Goal: Communication & Community: Answer question/provide support

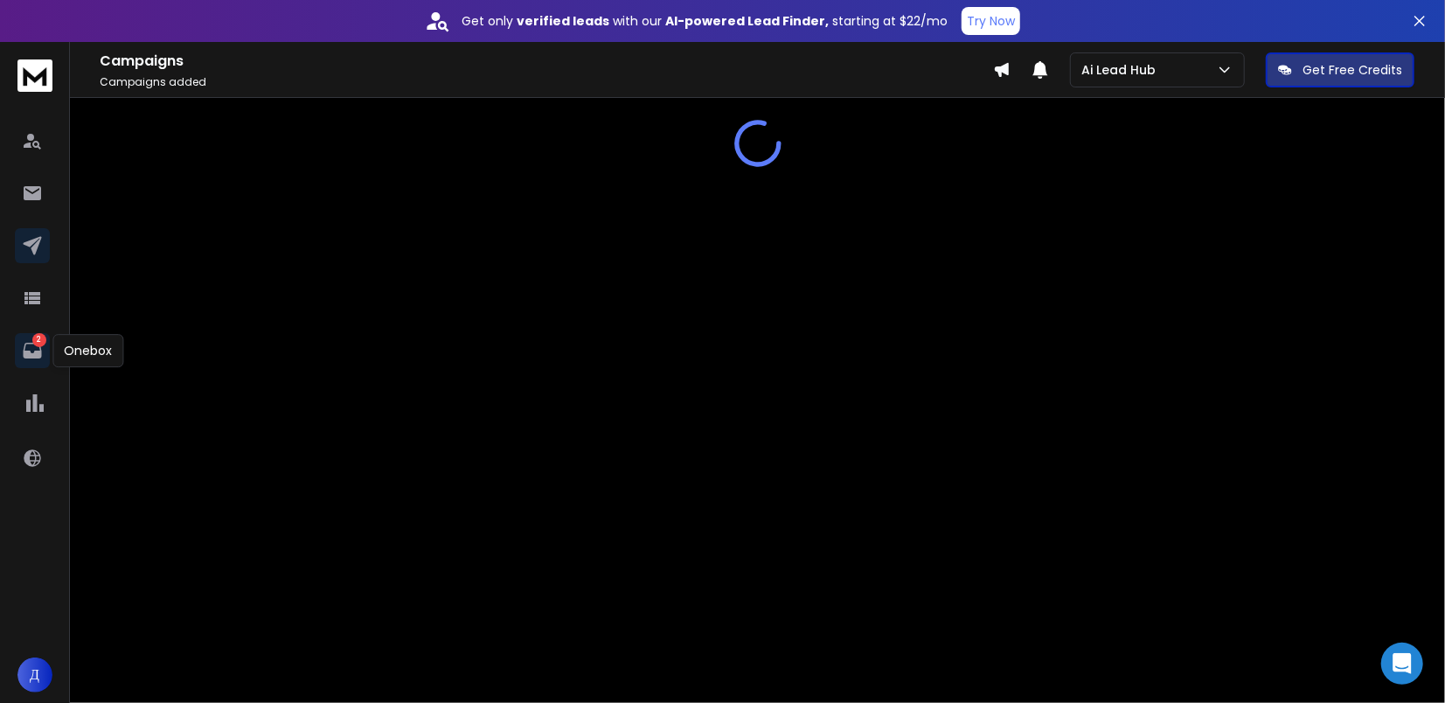
click at [34, 343] on p "2" at bounding box center [39, 340] width 14 height 14
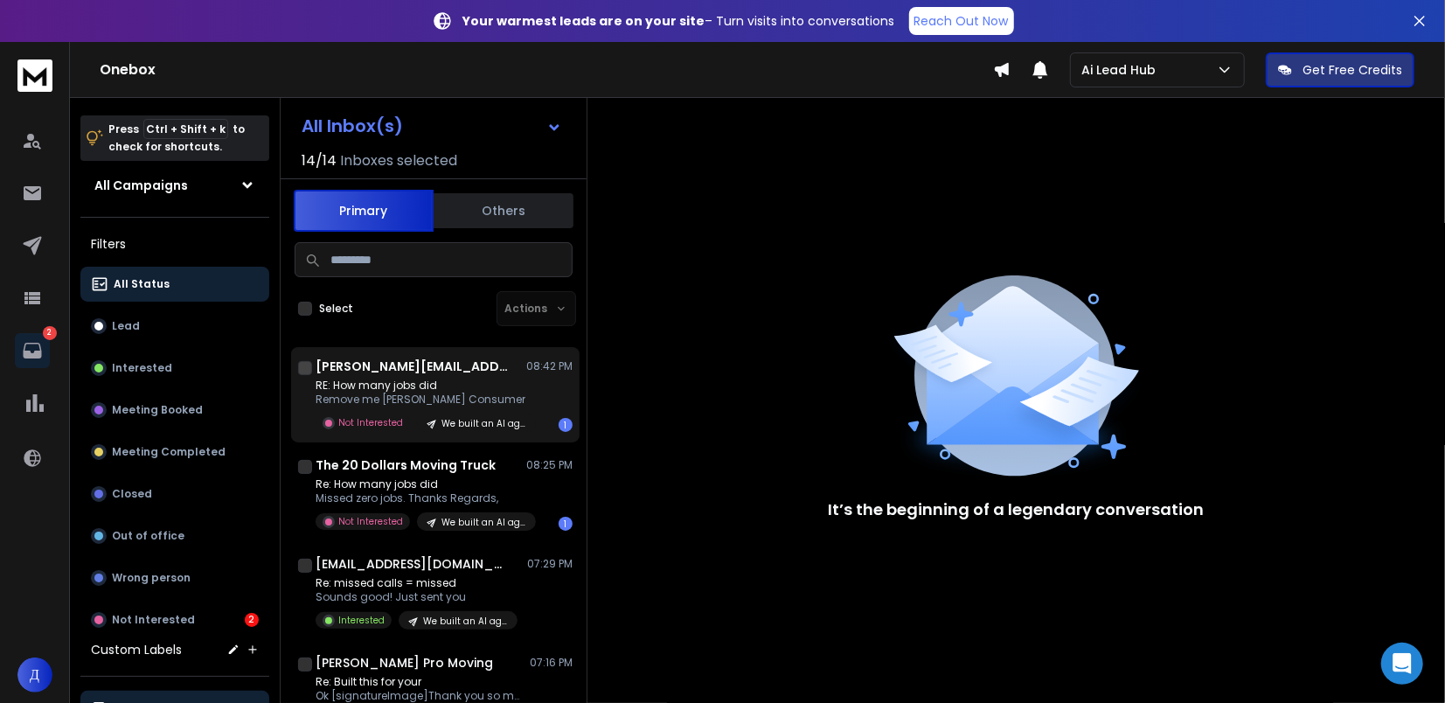
click at [462, 371] on h1 "[PERSON_NAME][EMAIL_ADDRESS][DOMAIN_NAME]" at bounding box center [412, 366] width 192 height 17
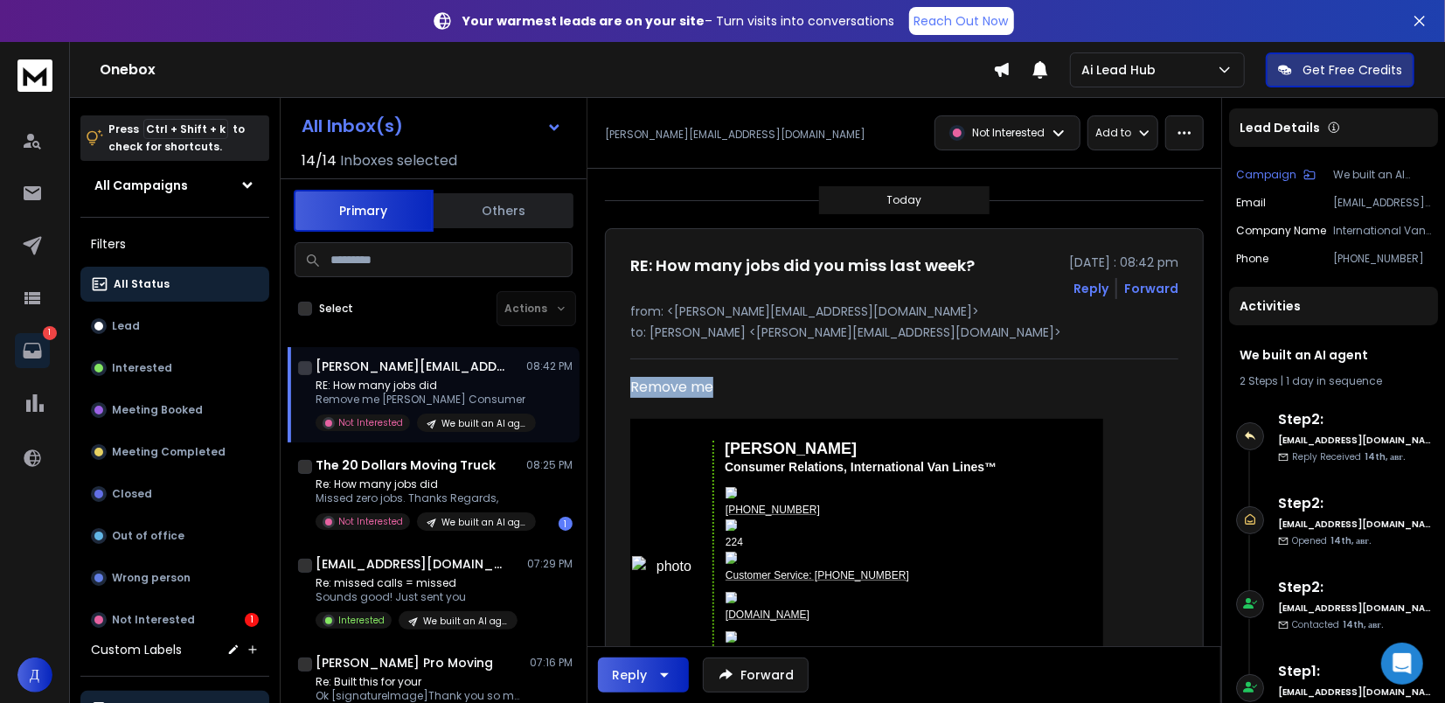
drag, startPoint x: 727, startPoint y: 391, endPoint x: 616, endPoint y: 395, distance: 110.3
click at [632, 391] on p "Remove me" at bounding box center [885, 387] width 511 height 21
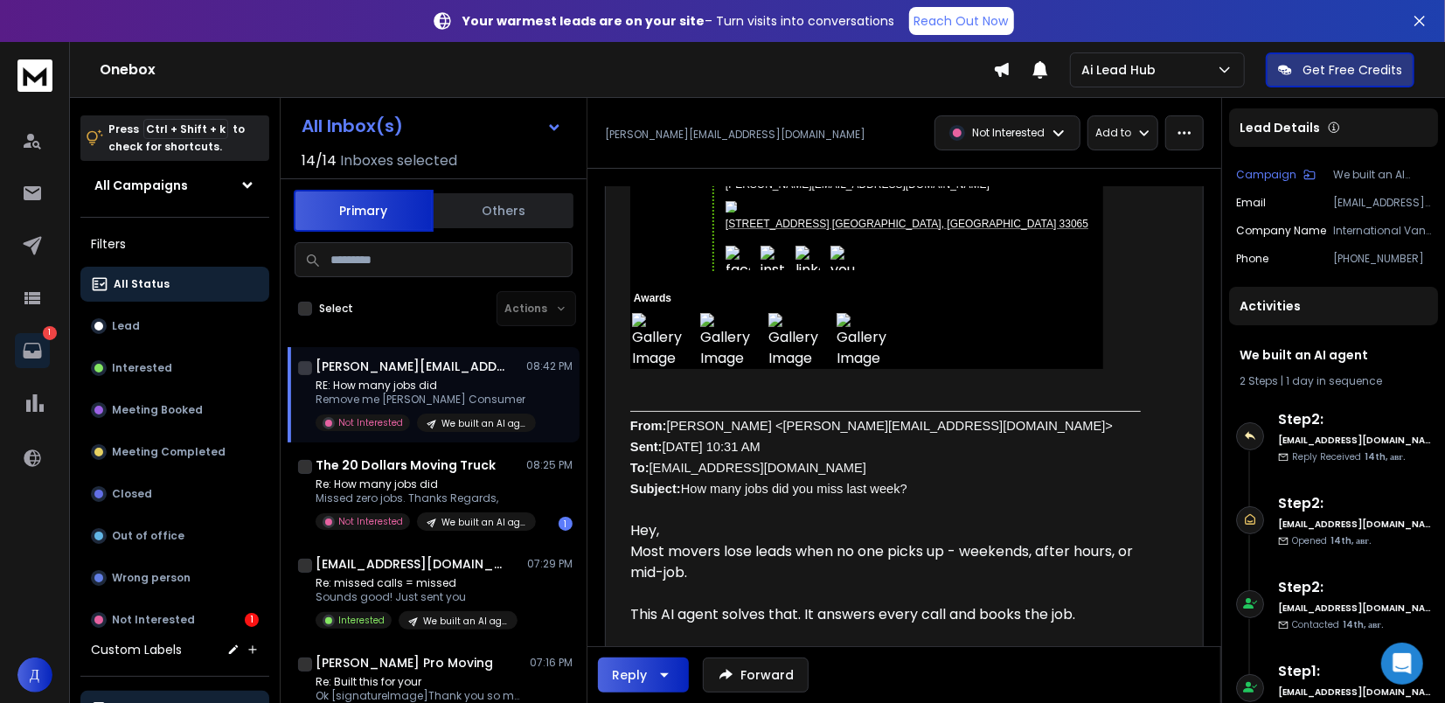
scroll to position [485, 0]
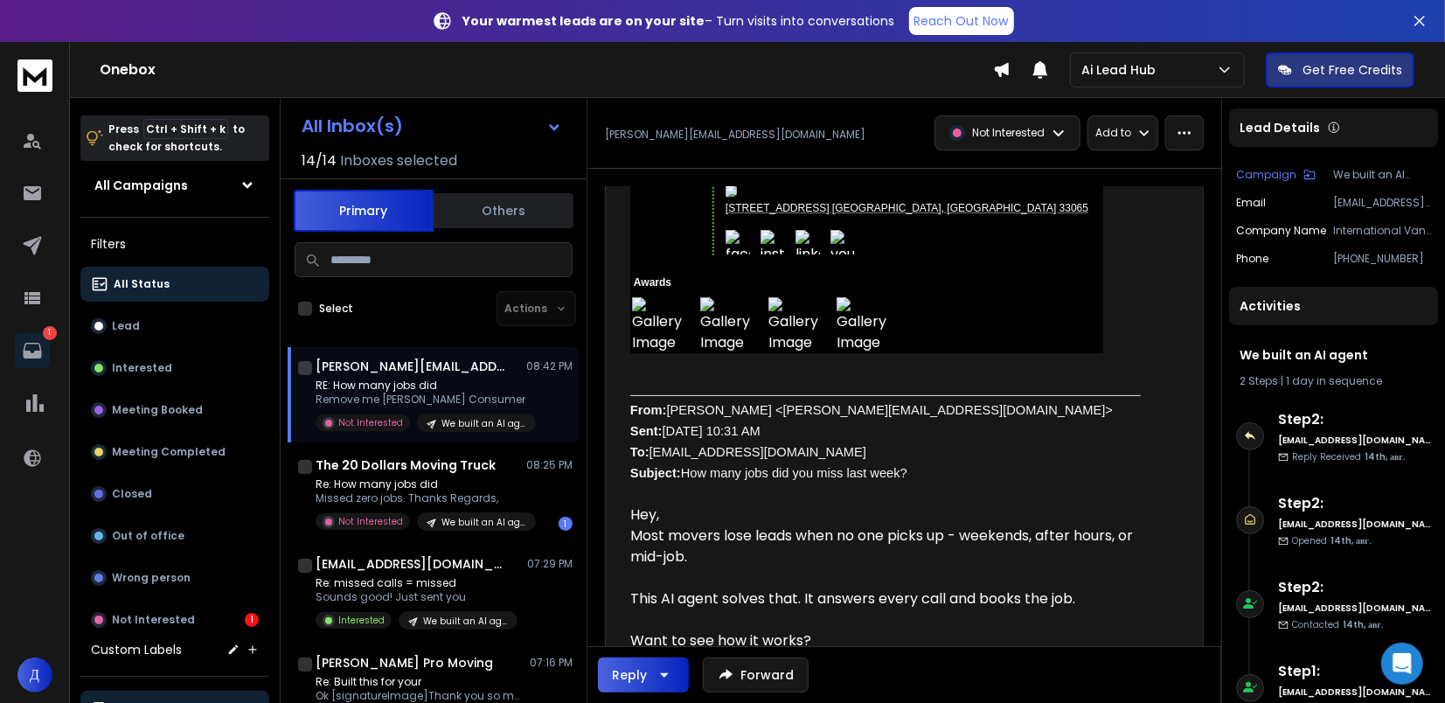
click at [847, 308] on img at bounding box center [863, 324] width 53 height 54
click at [843, 303] on img at bounding box center [863, 324] width 53 height 54
click at [844, 333] on img at bounding box center [863, 324] width 53 height 54
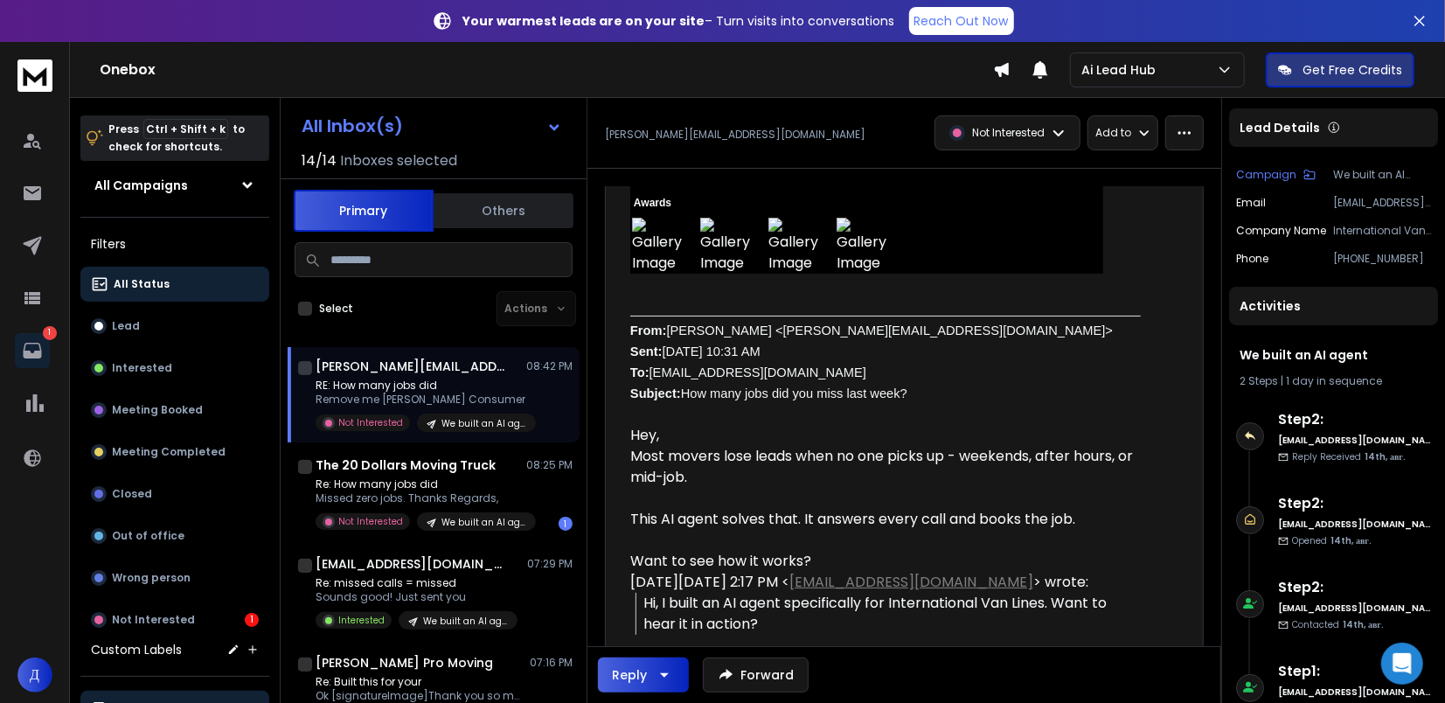
scroll to position [679, 0]
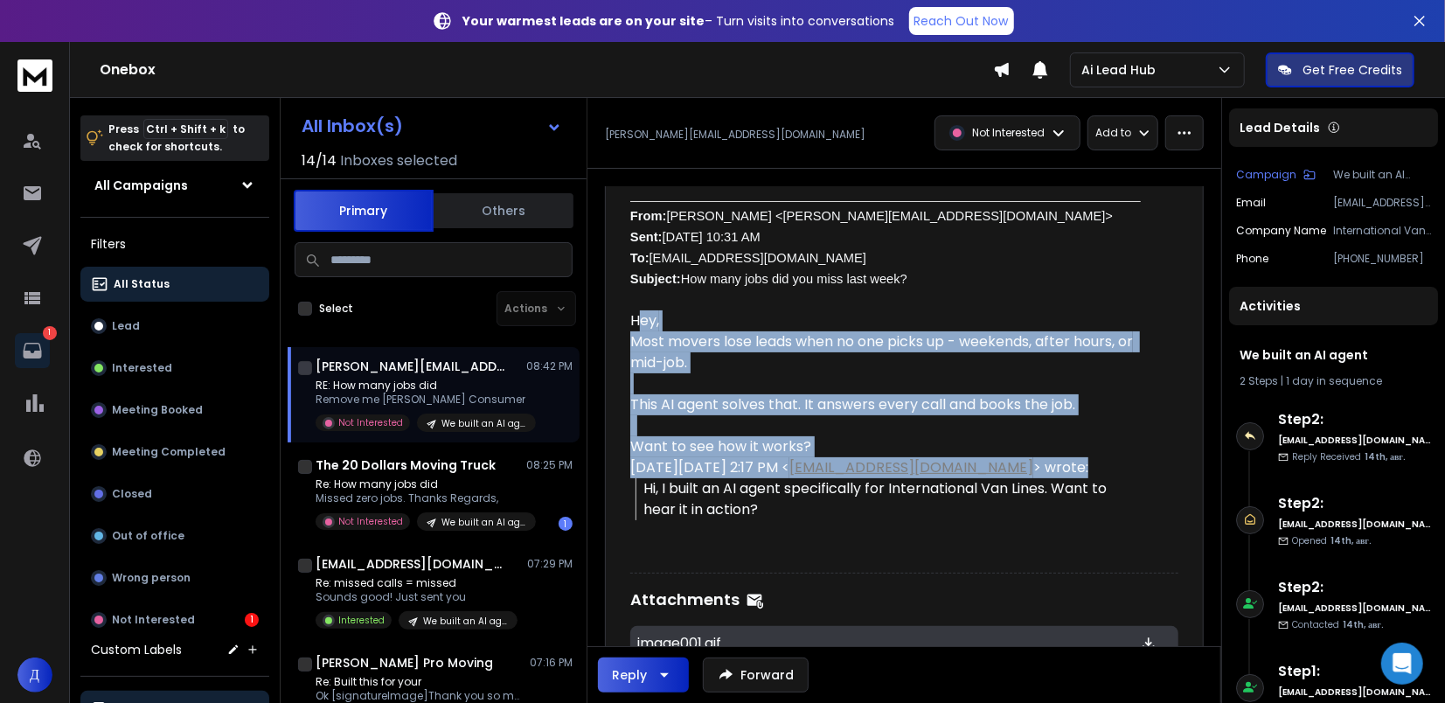
drag, startPoint x: 638, startPoint y: 318, endPoint x: 1077, endPoint y: 489, distance: 470.9
click at [1077, 489] on div "Remove me [PERSON_NAME] Consumer Relations, International Van Lines™ [PHONE_NUM…" at bounding box center [885, 108] width 511 height 823
click at [633, 400] on p "This AI agent solves that. It answers every call and books the job." at bounding box center [885, 394] width 511 height 42
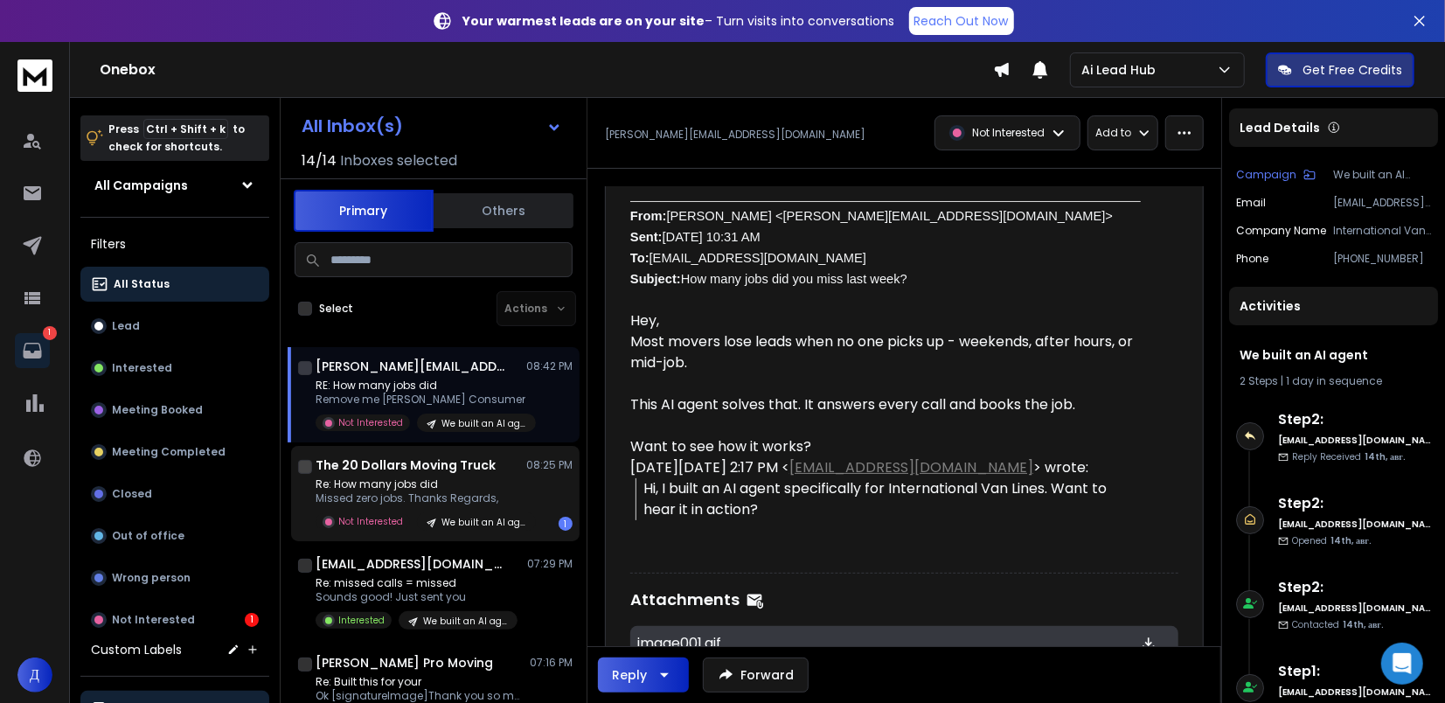
click at [476, 484] on p "Re: How many jobs did" at bounding box center [421, 484] width 210 height 14
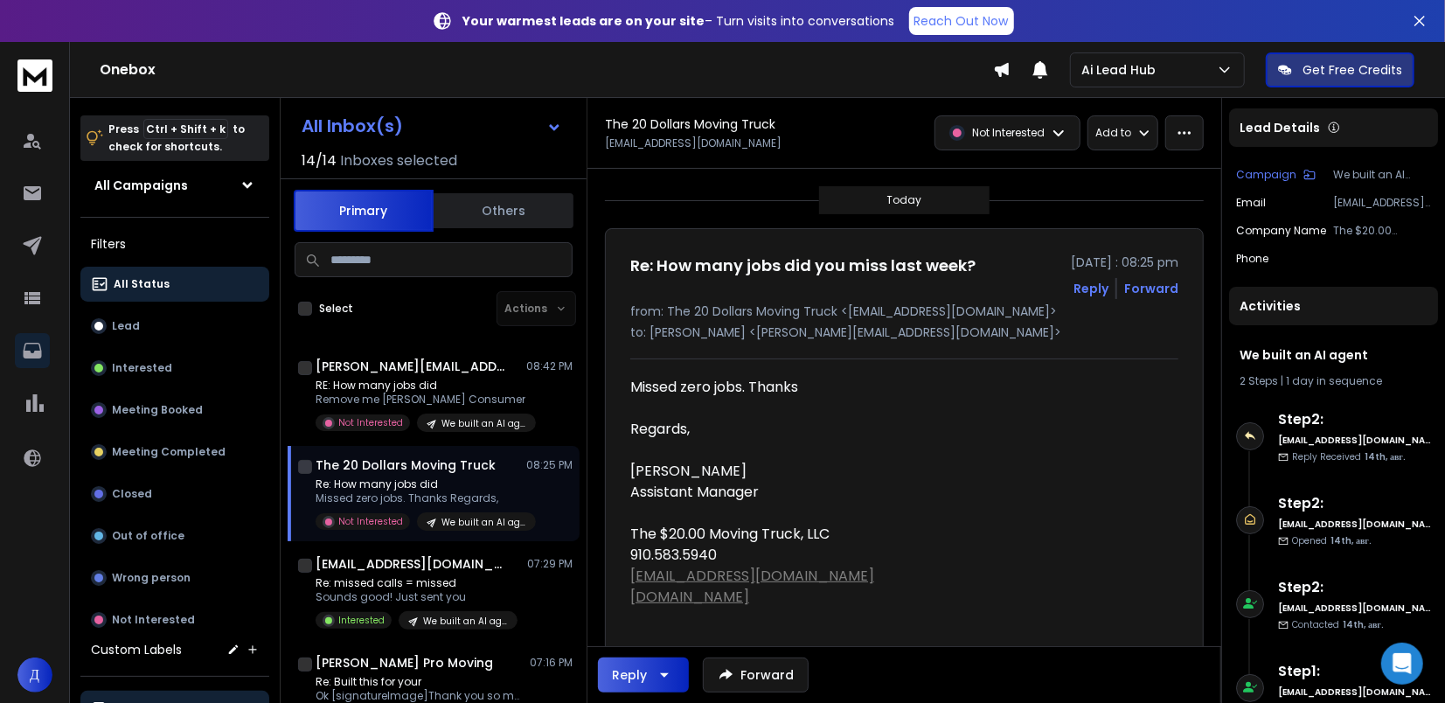
drag, startPoint x: 833, startPoint y: 380, endPoint x: 593, endPoint y: 378, distance: 240.5
click at [593, 378] on div "[DATE] Re: How many jobs did you miss last week? [DATE] : 08:25 pm Reply Forwar…" at bounding box center [905, 678] width 634 height 985
click at [657, 393] on div "Missed zero jobs. Thanks" at bounding box center [885, 387] width 511 height 21
click at [719, 414] on div at bounding box center [885, 408] width 511 height 21
drag, startPoint x: 776, startPoint y: 490, endPoint x: 629, endPoint y: 427, distance: 159.8
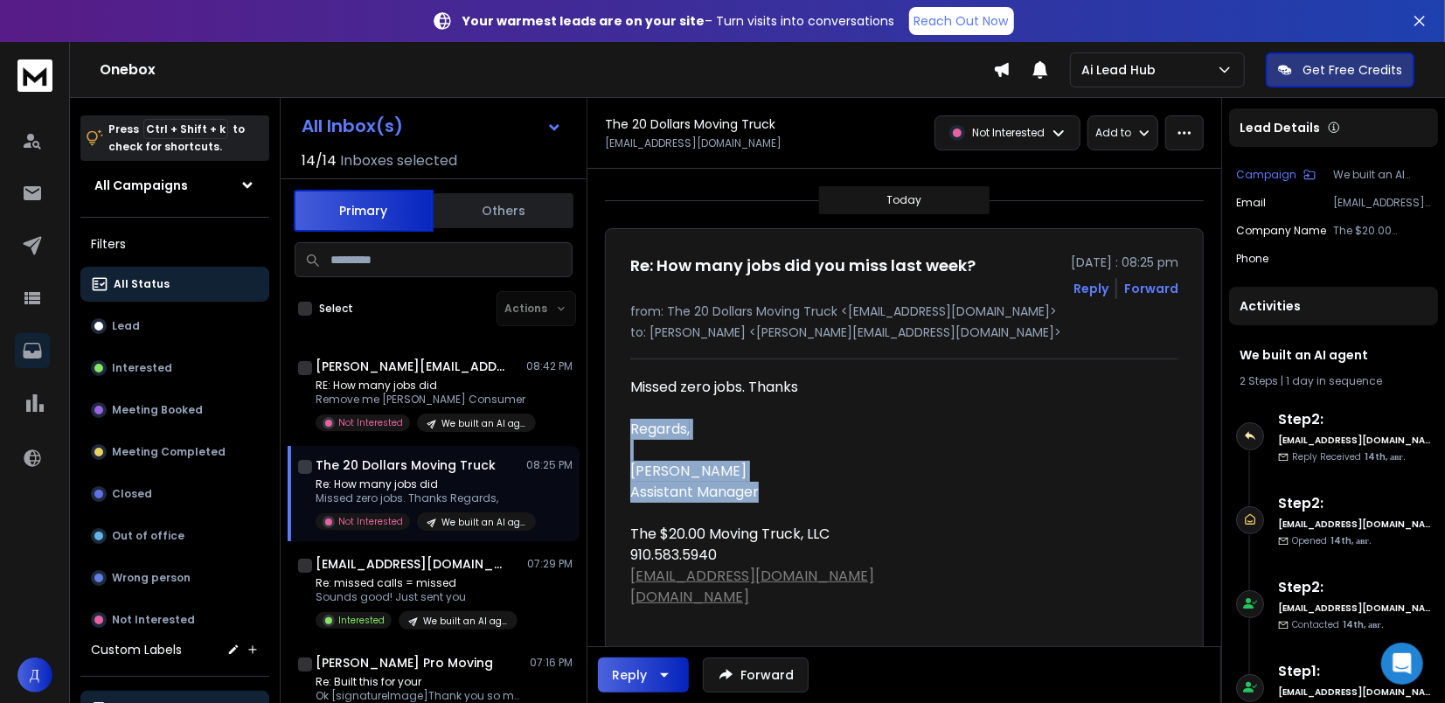
click at [629, 427] on div "Re: How many jobs did you miss last week? [DATE] : 08:25 pm Reply Forward from:…" at bounding box center [904, 700] width 599 height 944
click at [613, 428] on div "Re: How many jobs did you miss last week? [DATE] : 08:25 pm Reply Forward from:…" at bounding box center [904, 700] width 599 height 944
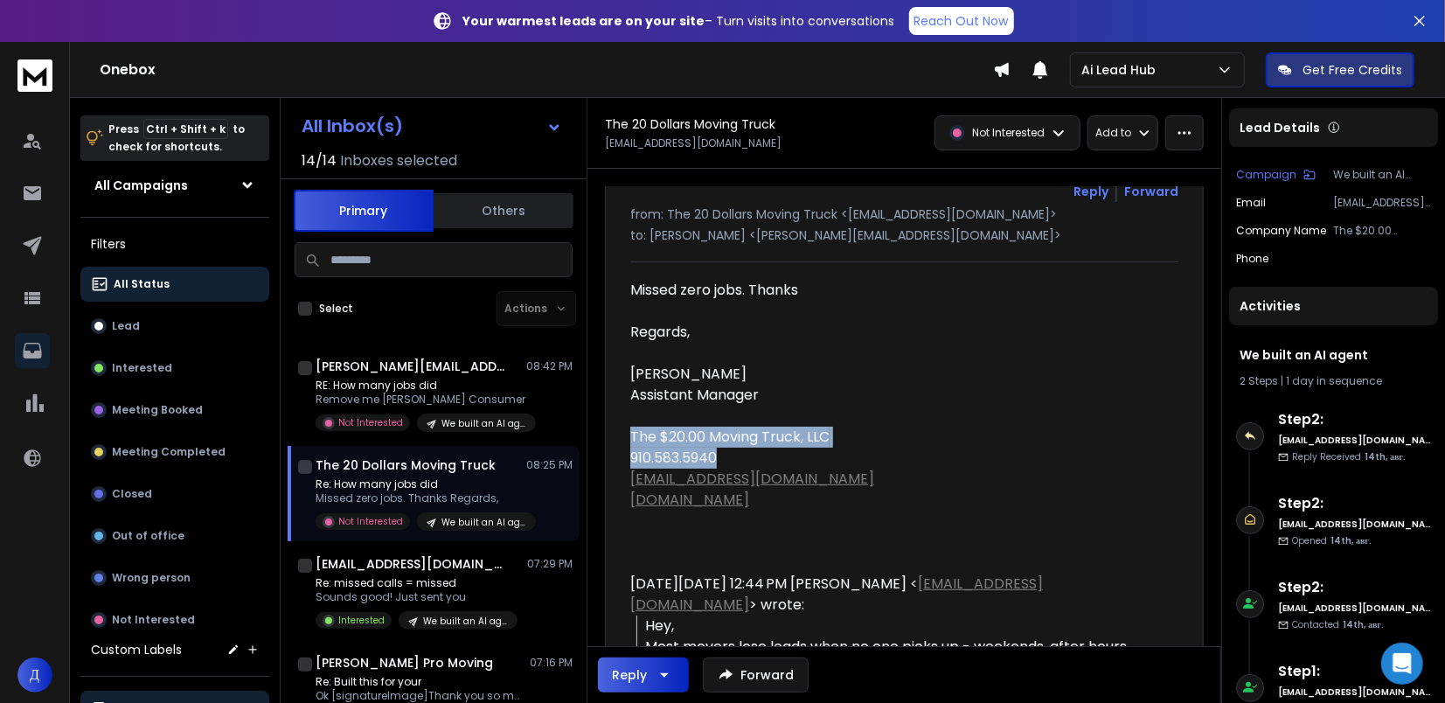
drag, startPoint x: 741, startPoint y: 453, endPoint x: 628, endPoint y: 433, distance: 114.6
click at [628, 433] on div "Re: How many jobs did you miss last week? [DATE] : 08:25 pm Reply Forward from:…" at bounding box center [904, 603] width 599 height 944
click at [629, 436] on div "Re: How many jobs did you miss last week? [DATE] : 08:25 pm Reply Forward from:…" at bounding box center [904, 603] width 599 height 944
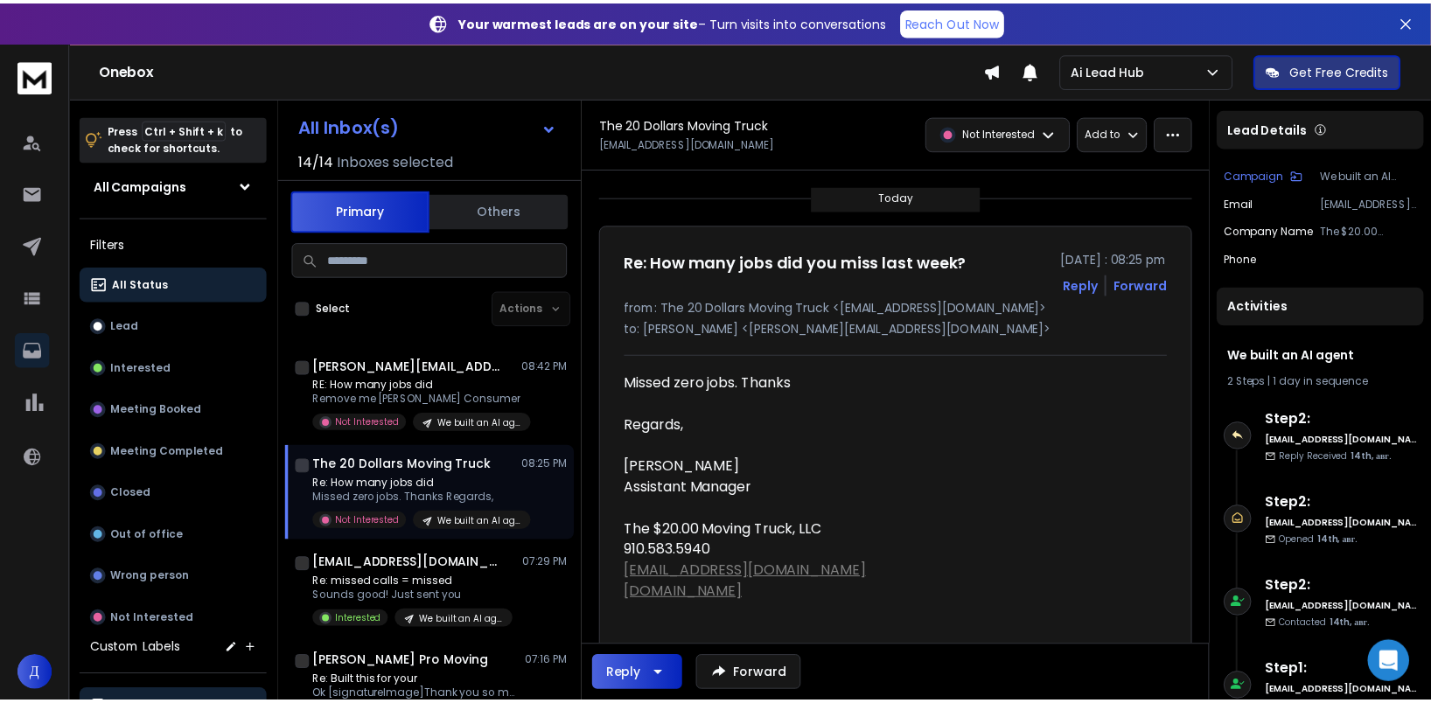
scroll to position [0, 0]
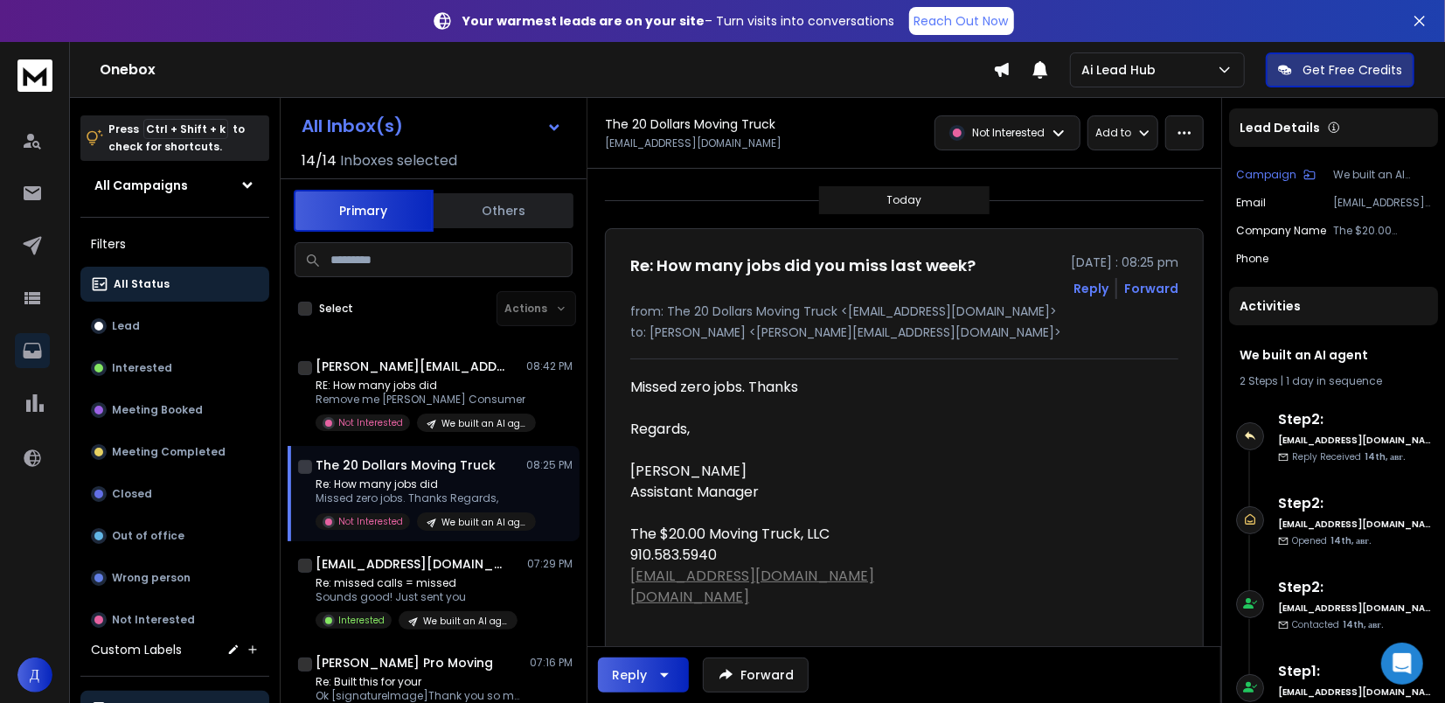
drag, startPoint x: 818, startPoint y: 393, endPoint x: 630, endPoint y: 386, distance: 187.3
click at [630, 386] on div "Missed zero jobs. Thanks" at bounding box center [885, 387] width 511 height 21
click at [624, 390] on div "Re: How many jobs did you miss last week? [DATE] : 08:25 pm Reply Forward from:…" at bounding box center [904, 700] width 599 height 944
click at [764, 431] on div "Regards, [PERSON_NAME] Assistant Manager The $20.00 Moving Truck, LLC 910.583.5…" at bounding box center [885, 534] width 511 height 231
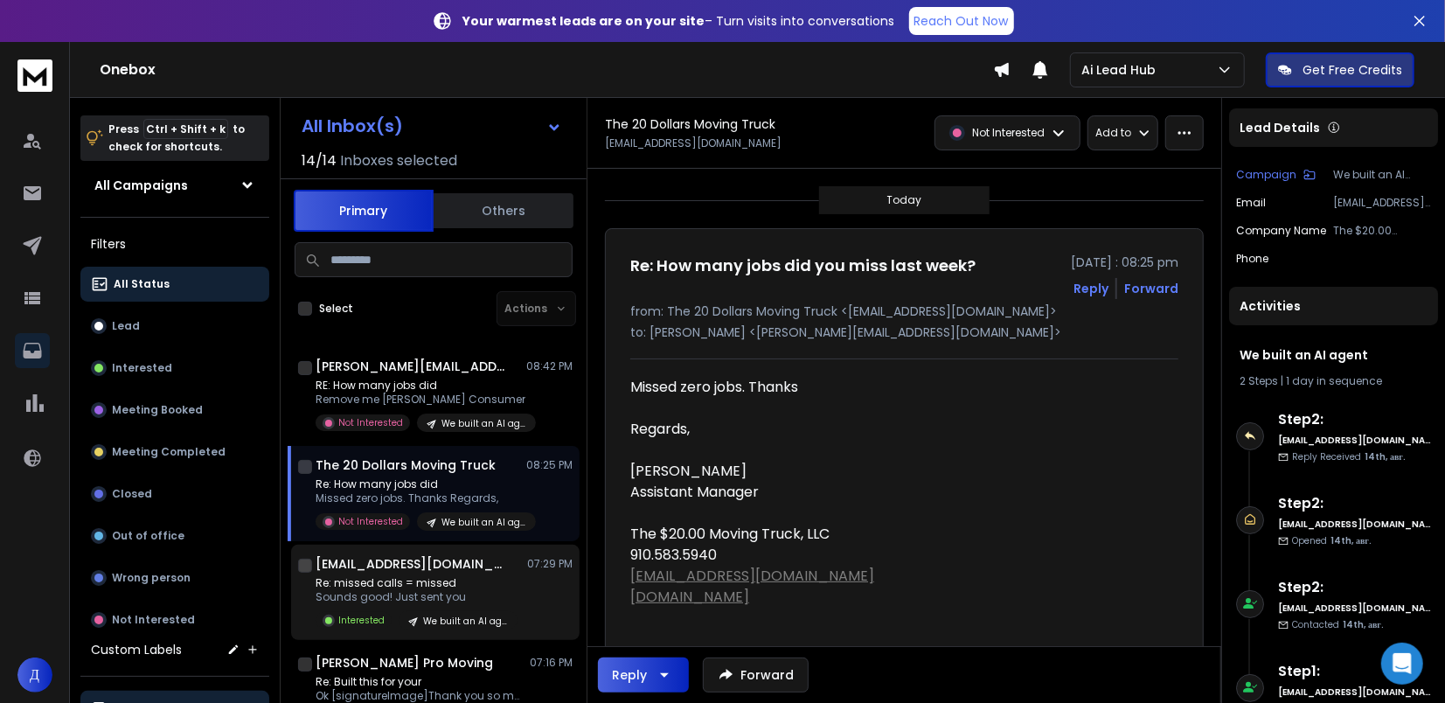
click at [485, 580] on p "Re: missed calls = missed" at bounding box center [417, 583] width 202 height 14
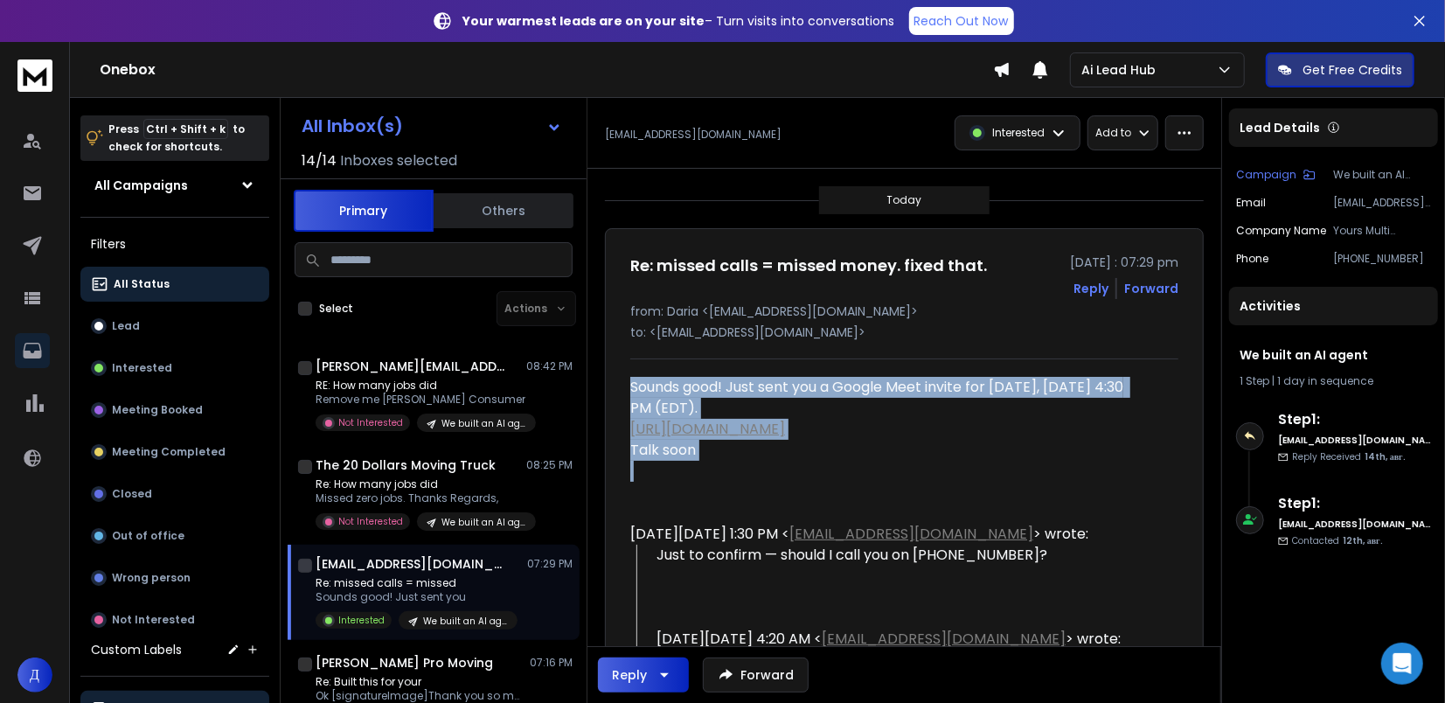
drag, startPoint x: 700, startPoint y: 471, endPoint x: 613, endPoint y: 368, distance: 134.7
click at [637, 385] on div "Sounds good! Just sent you a Google Meet invite for [DATE], [DATE] 4:30 PM (EDT…" at bounding box center [885, 398] width 511 height 42
click at [690, 382] on div "Sounds good! Just sent you a Google Meet invite for [DATE], [DATE] 4:30 PM (EDT…" at bounding box center [885, 398] width 511 height 42
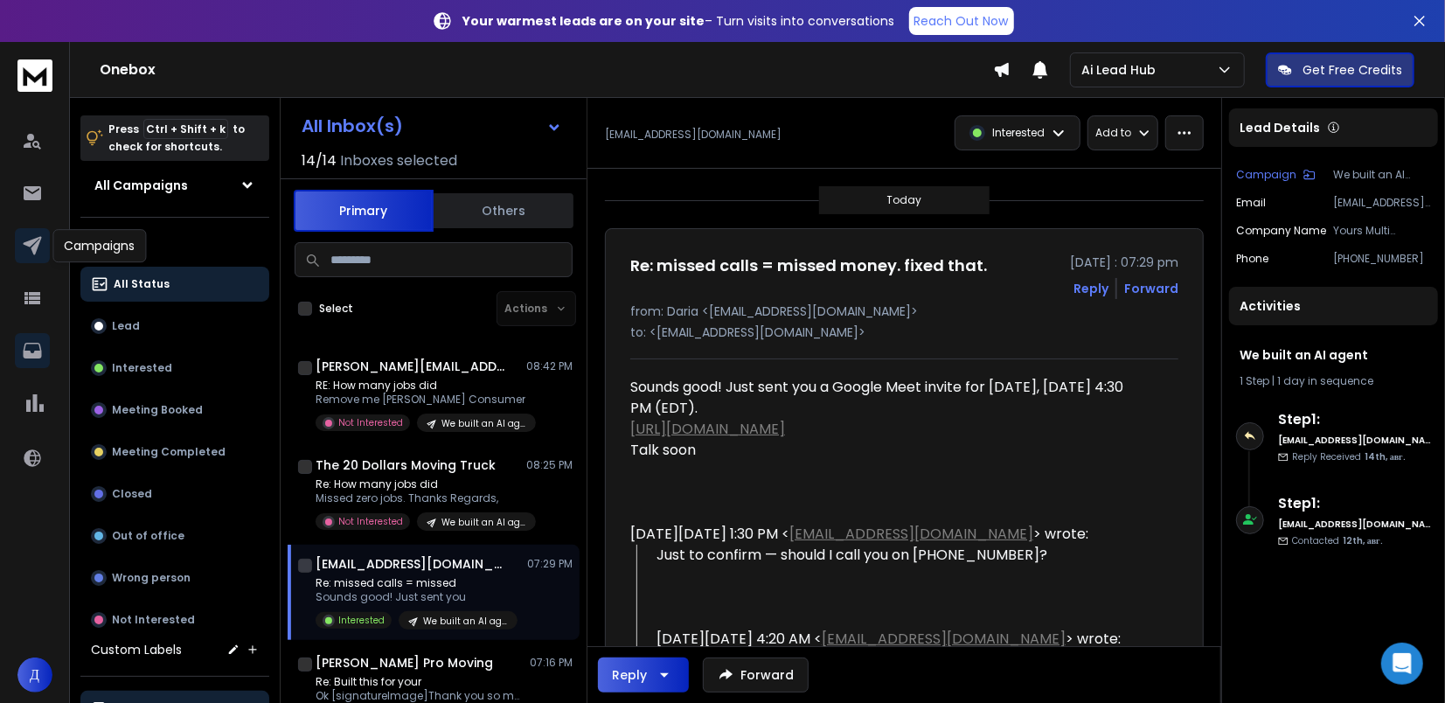
click at [42, 239] on link at bounding box center [32, 245] width 35 height 35
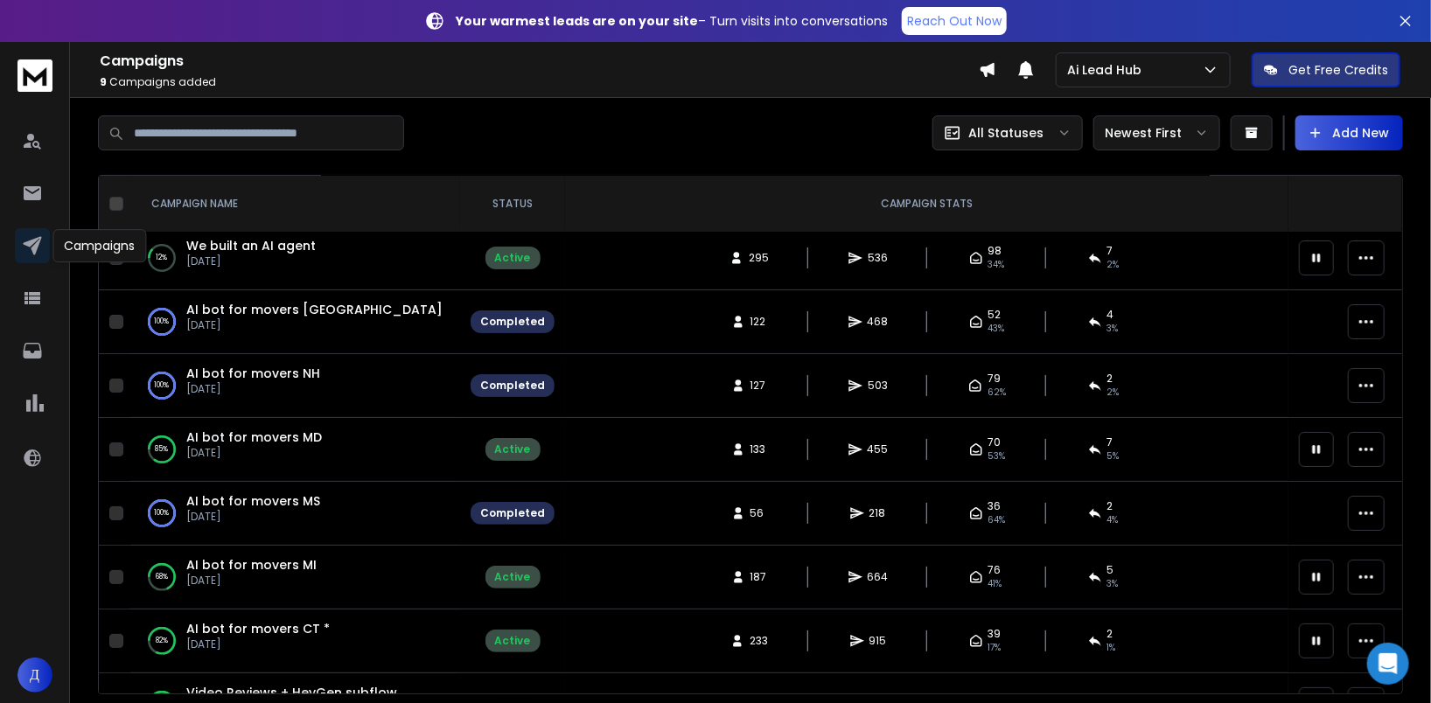
scroll to position [125, 0]
